Goal: Communication & Community: Answer question/provide support

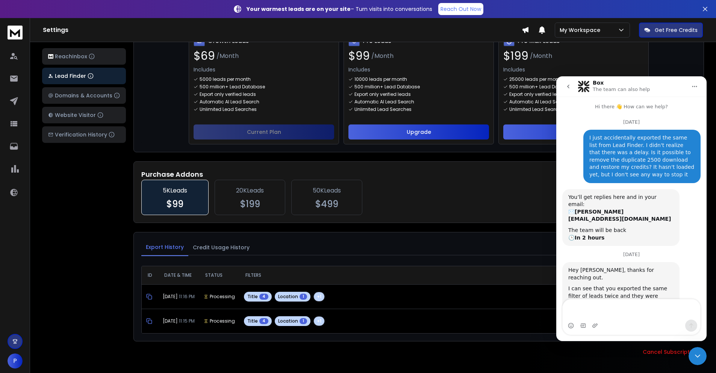
scroll to position [354, 0]
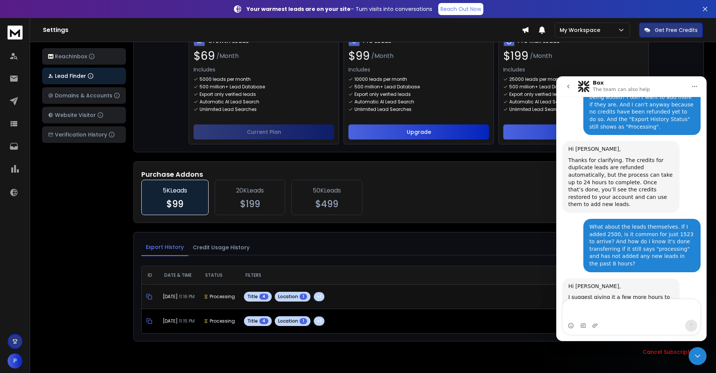
click at [378, 306] on td "Title 4 Location 1 + 1" at bounding box center [414, 296] width 351 height 24
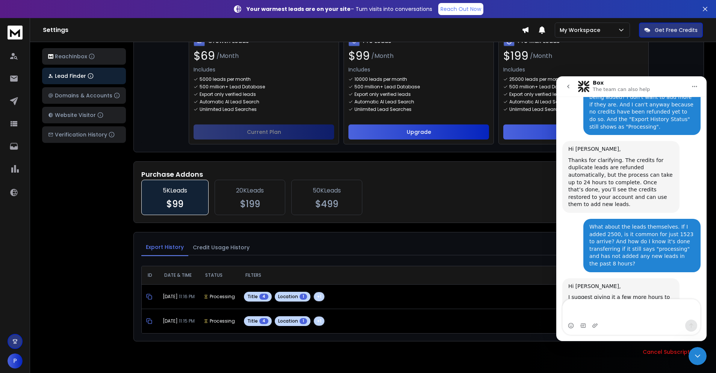
click at [55, 213] on div "ReachInbox Lead Finder Domains & Accounts Website Visitor Verification History …" at bounding box center [373, 200] width 662 height 319
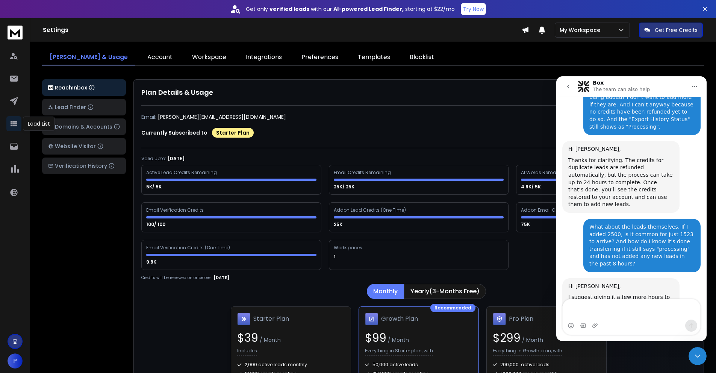
click at [15, 124] on icon at bounding box center [14, 123] width 7 height 5
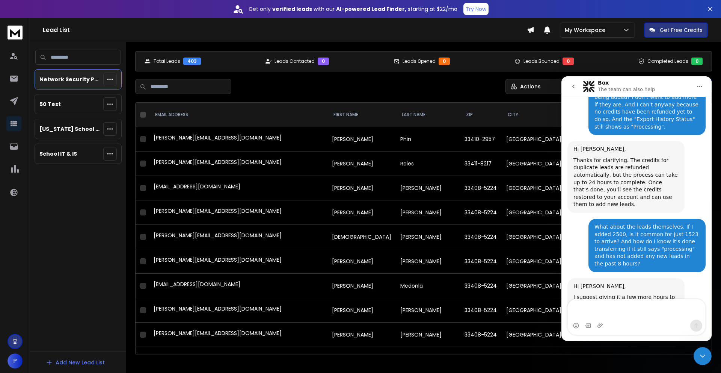
click at [68, 154] on p "School IT & IS" at bounding box center [58, 154] width 38 height 8
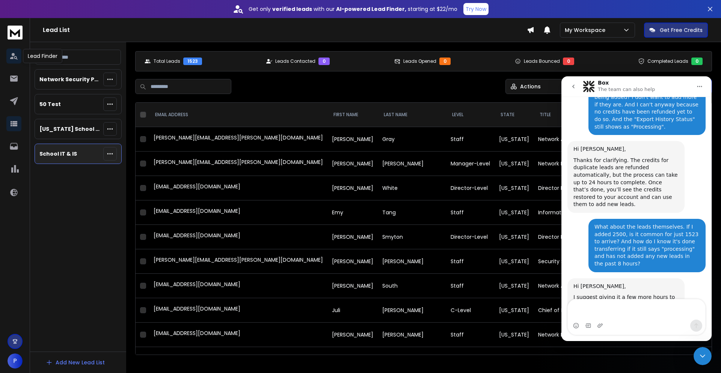
click at [16, 58] on icon at bounding box center [14, 58] width 8 height 4
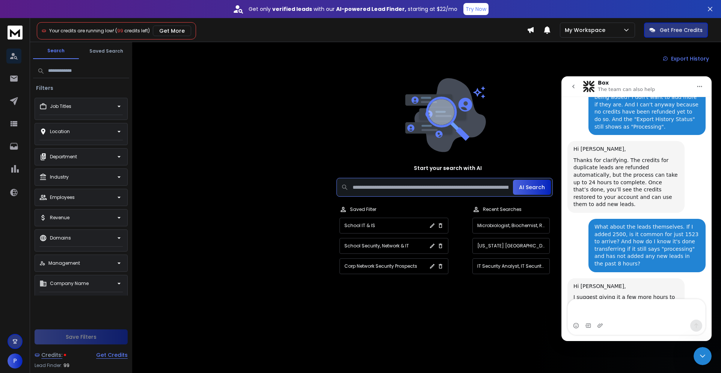
click at [56, 356] on span "Credits:" at bounding box center [51, 355] width 21 height 8
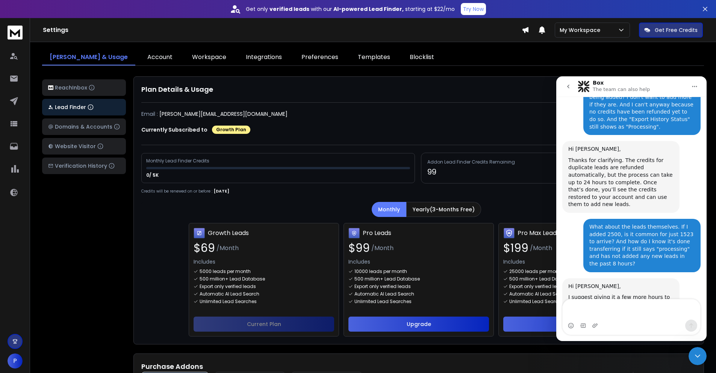
click at [473, 130] on div "Currently Subscribed to Growth Plan" at bounding box center [368, 129] width 455 height 15
click at [568, 87] on icon "go back" at bounding box center [568, 86] width 6 height 6
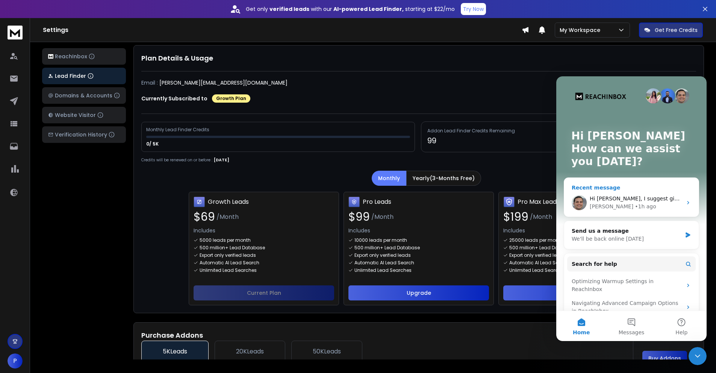
click at [630, 204] on div "Raj • 1h ago" at bounding box center [636, 207] width 92 height 8
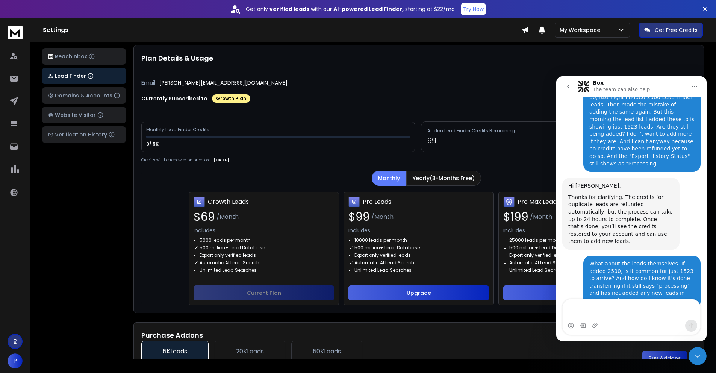
scroll to position [354, 0]
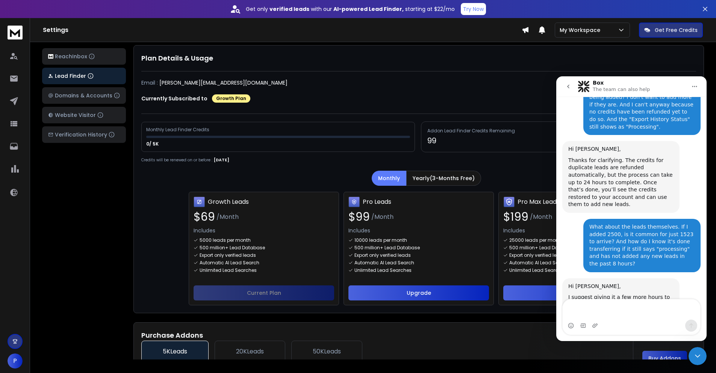
click at [577, 313] on textarea "Message…" at bounding box center [631, 309] width 138 height 20
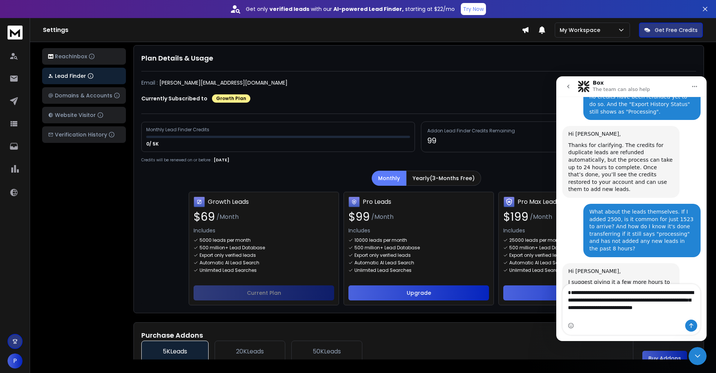
scroll to position [377, 0]
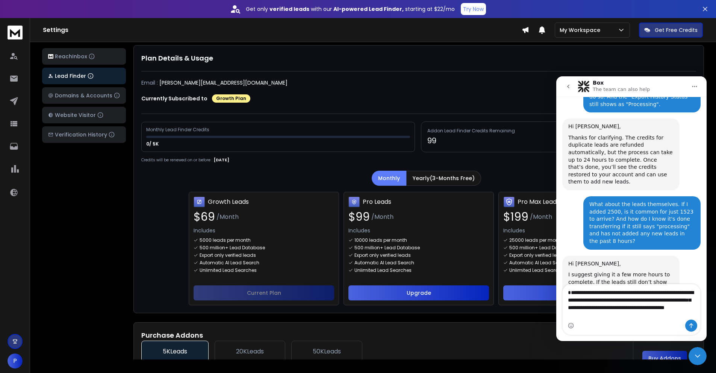
drag, startPoint x: 607, startPoint y: 299, endPoint x: 625, endPoint y: 317, distance: 25.0
click at [607, 299] on textarea "**********" at bounding box center [631, 305] width 138 height 43
type textarea "**********"
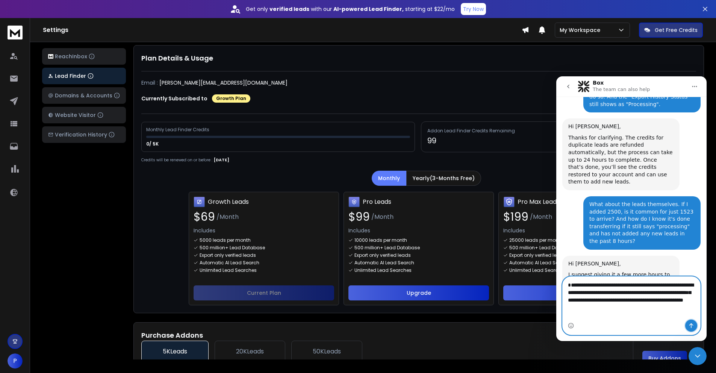
click at [693, 326] on icon "Send a message…" at bounding box center [691, 325] width 6 height 6
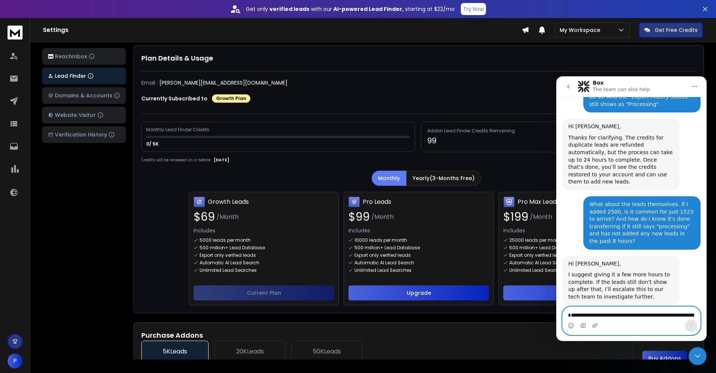
scroll to position [406, 0]
